Goal: Task Accomplishment & Management: Use online tool/utility

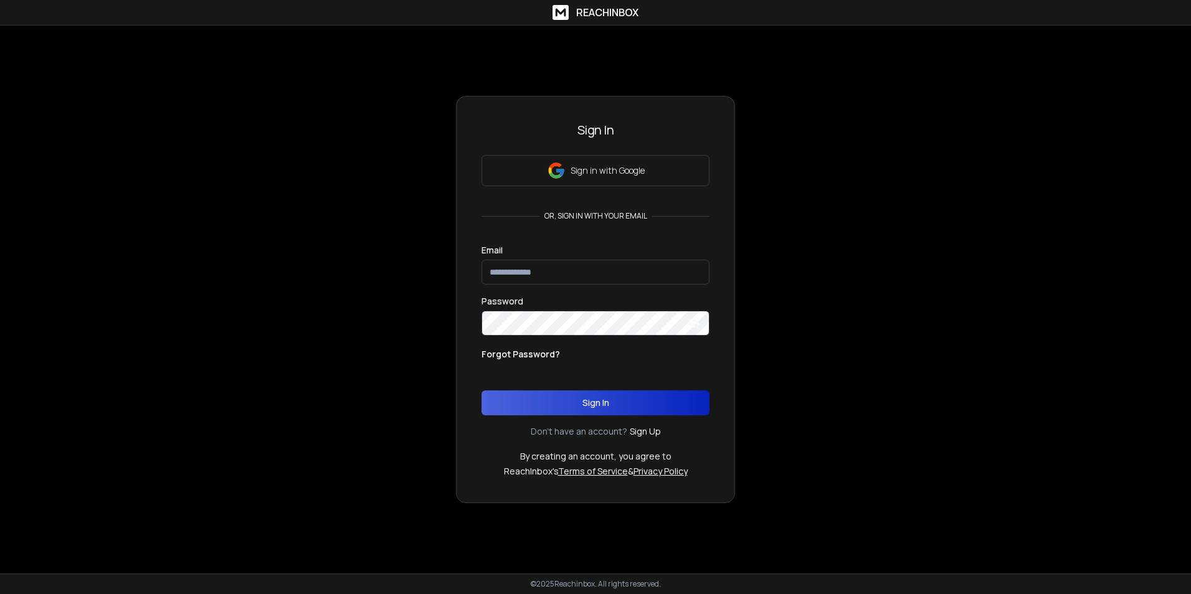
type input "**********"
click at [616, 402] on button "Sign In" at bounding box center [596, 403] width 228 height 25
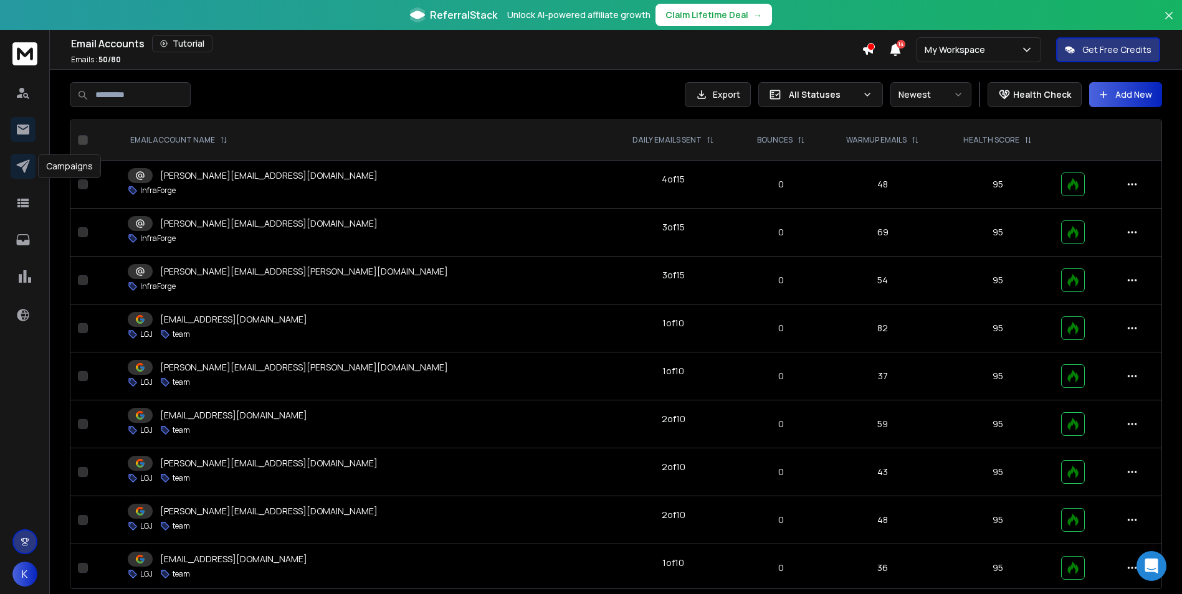
click at [29, 159] on icon at bounding box center [23, 166] width 15 height 15
